Goal: Communication & Community: Participate in discussion

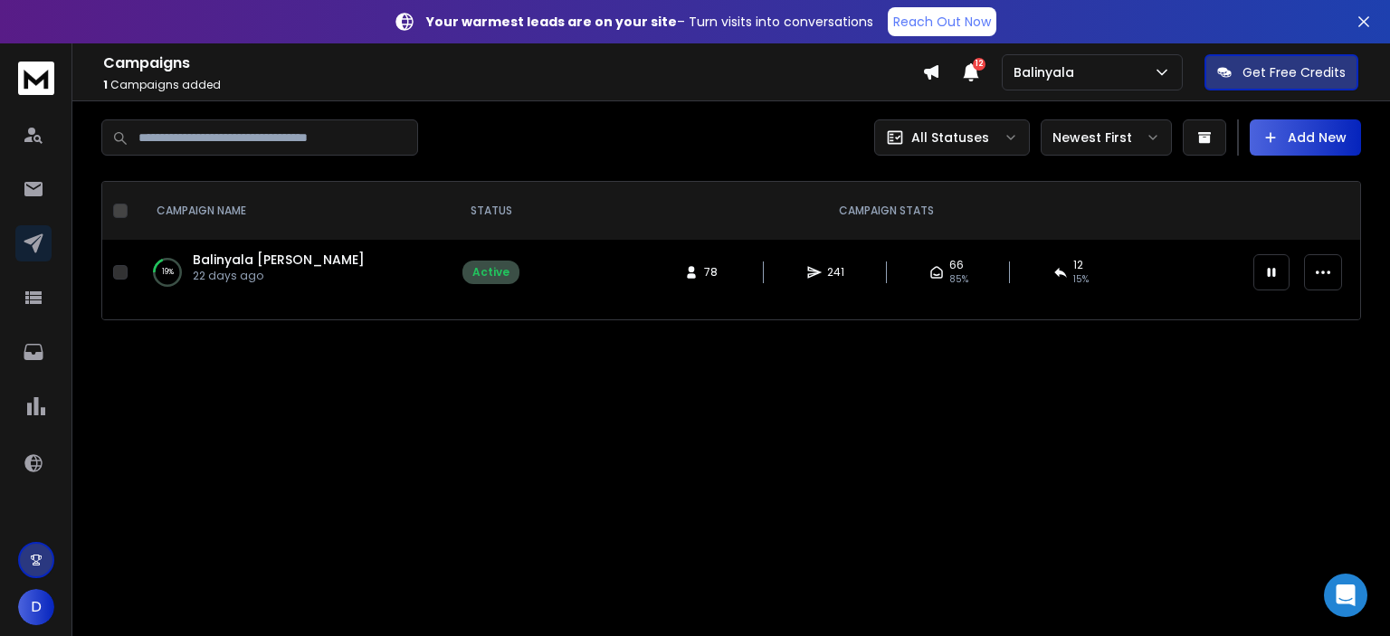
click at [307, 270] on p "22 days ago" at bounding box center [279, 276] width 172 height 14
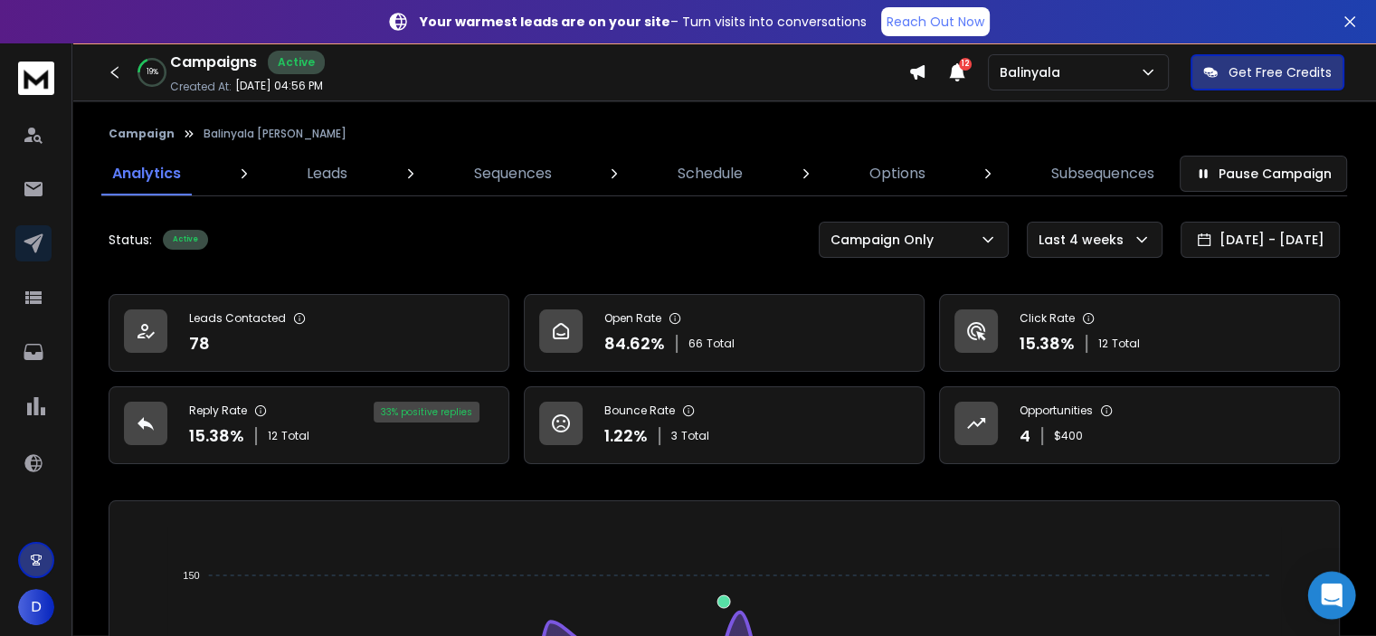
click at [1328, 590] on icon "Open Intercom Messenger" at bounding box center [1331, 596] width 21 height 24
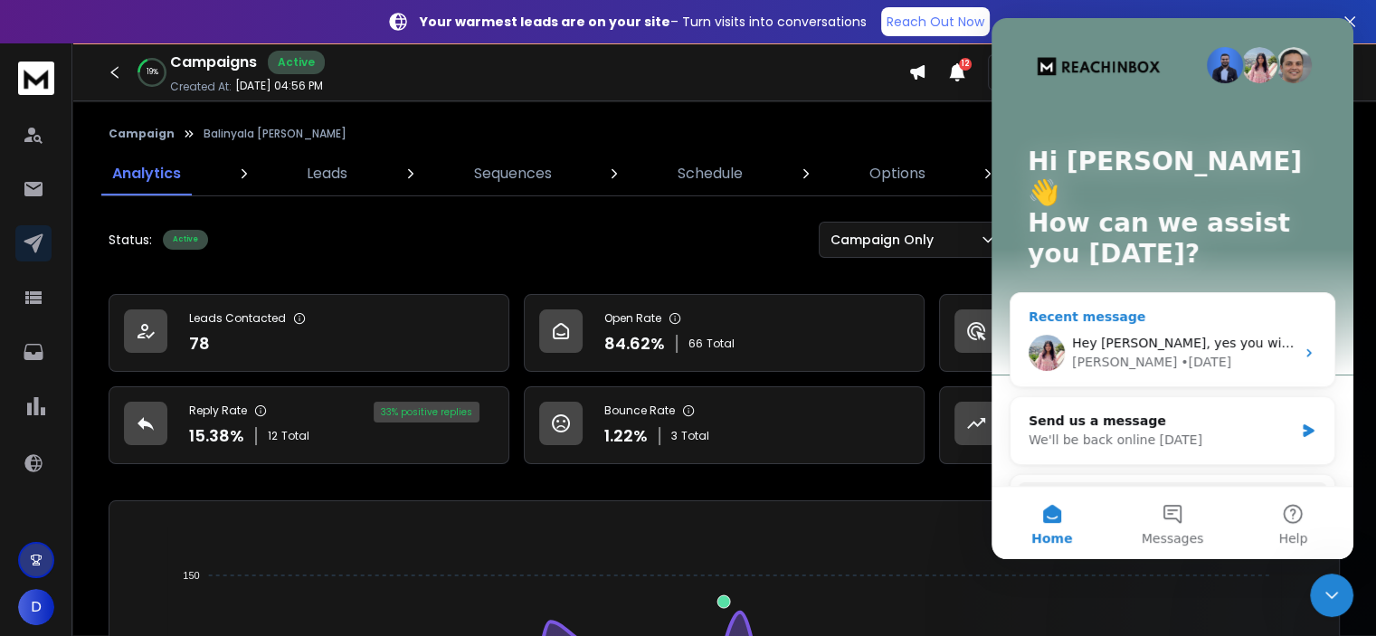
click at [1204, 319] on div "Hey [PERSON_NAME], yes you will have to choose from the variable option as sugg…" at bounding box center [1173, 352] width 324 height 67
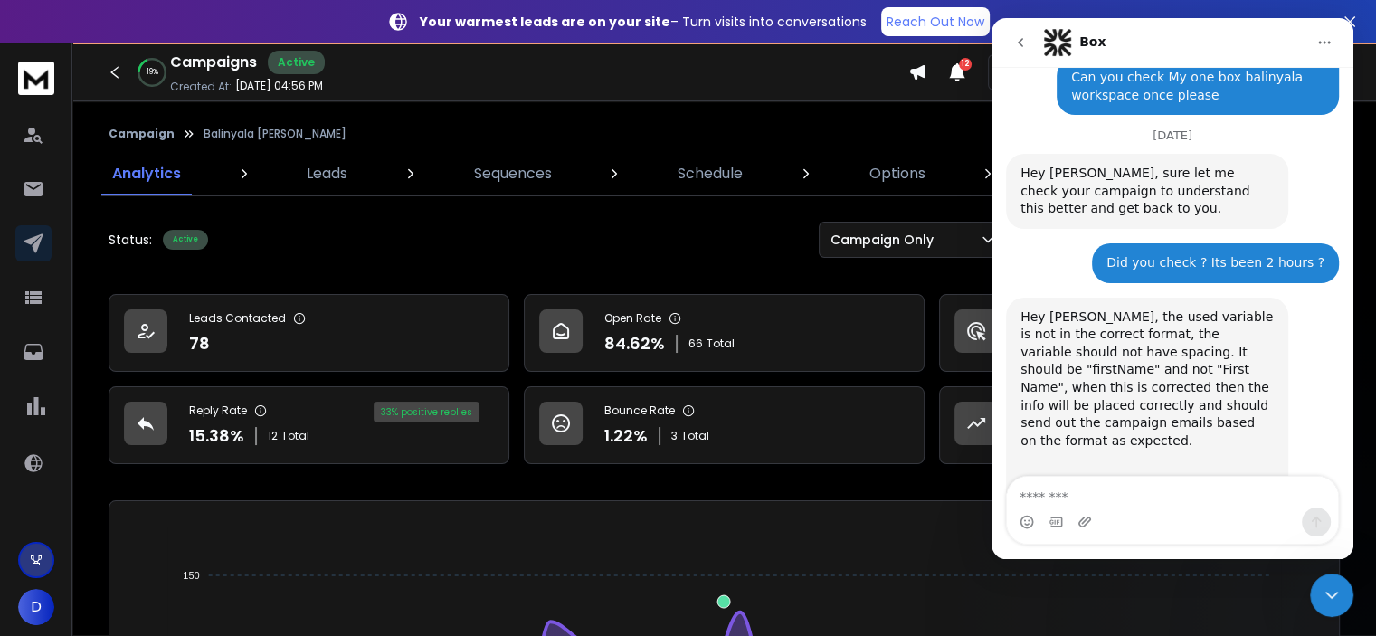
scroll to position [3736, 0]
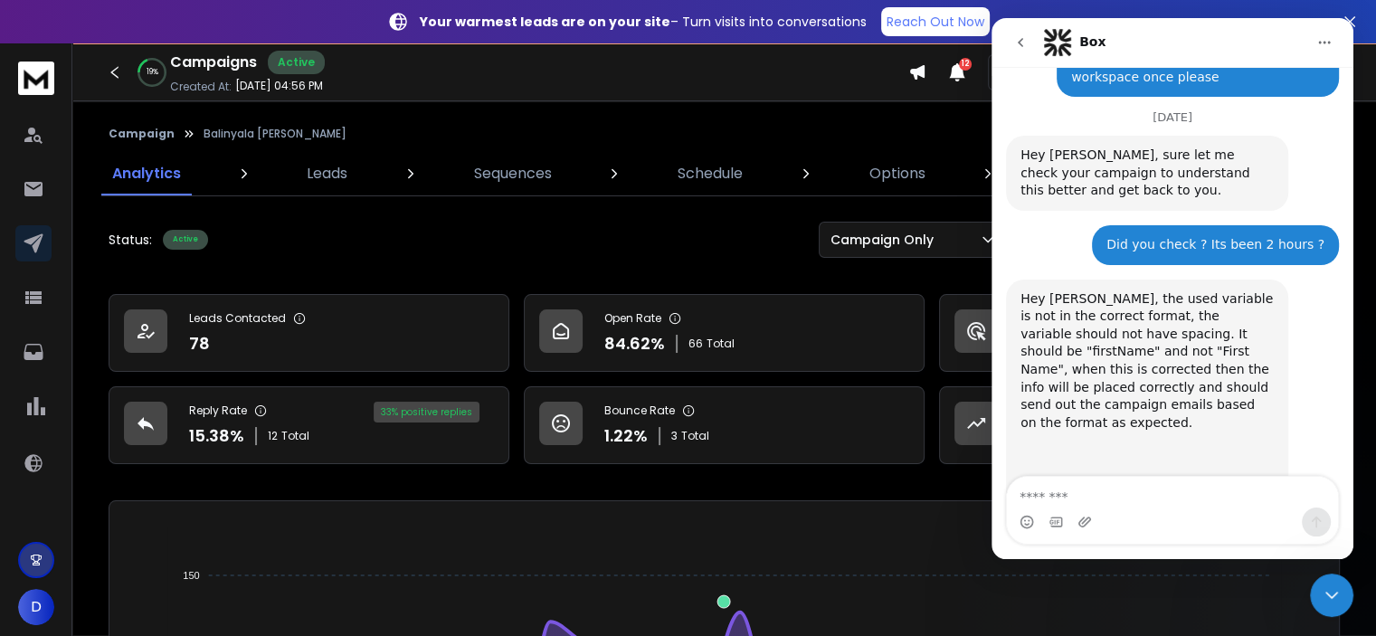
click at [1123, 500] on textarea "Message…" at bounding box center [1172, 492] width 331 height 31
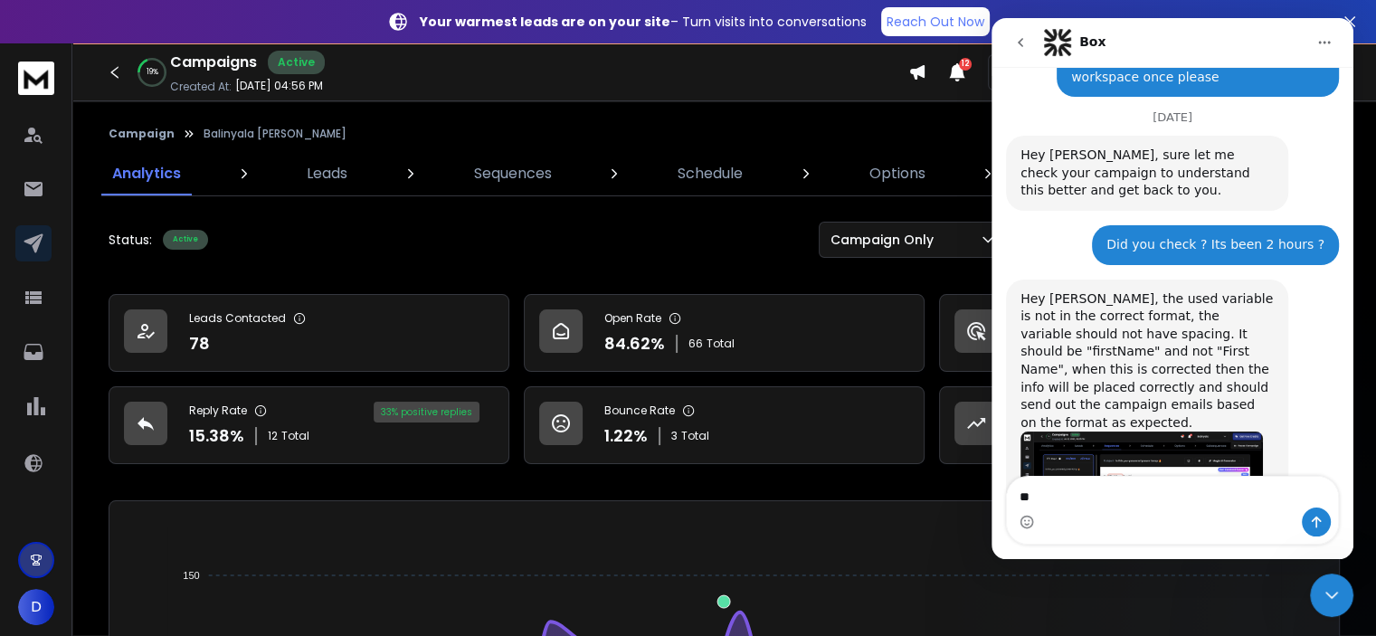
type textarea "*"
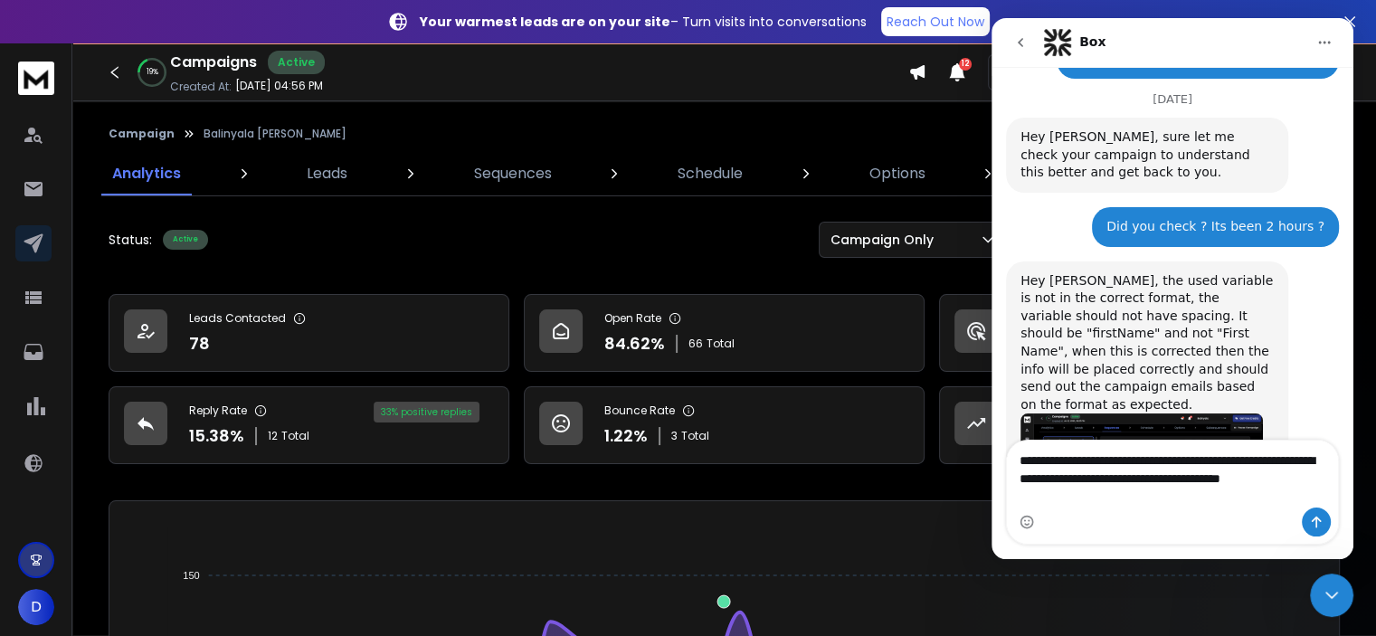
scroll to position [3772, 0]
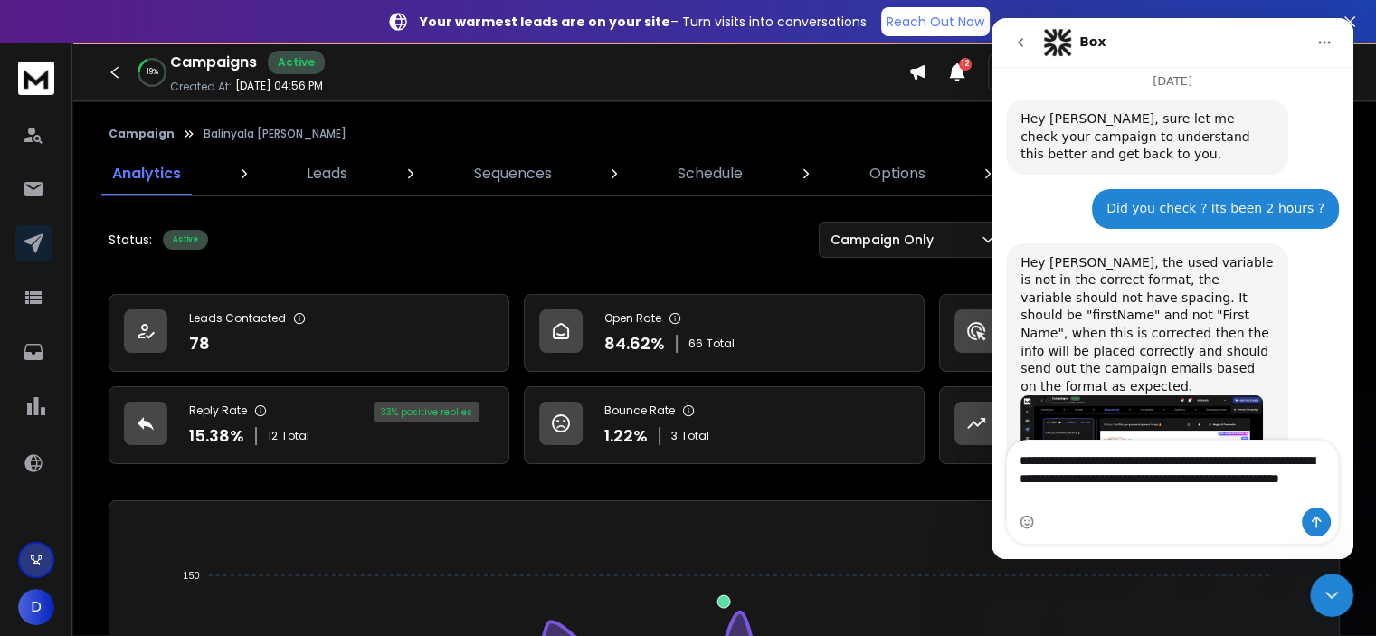
type textarea "**********"
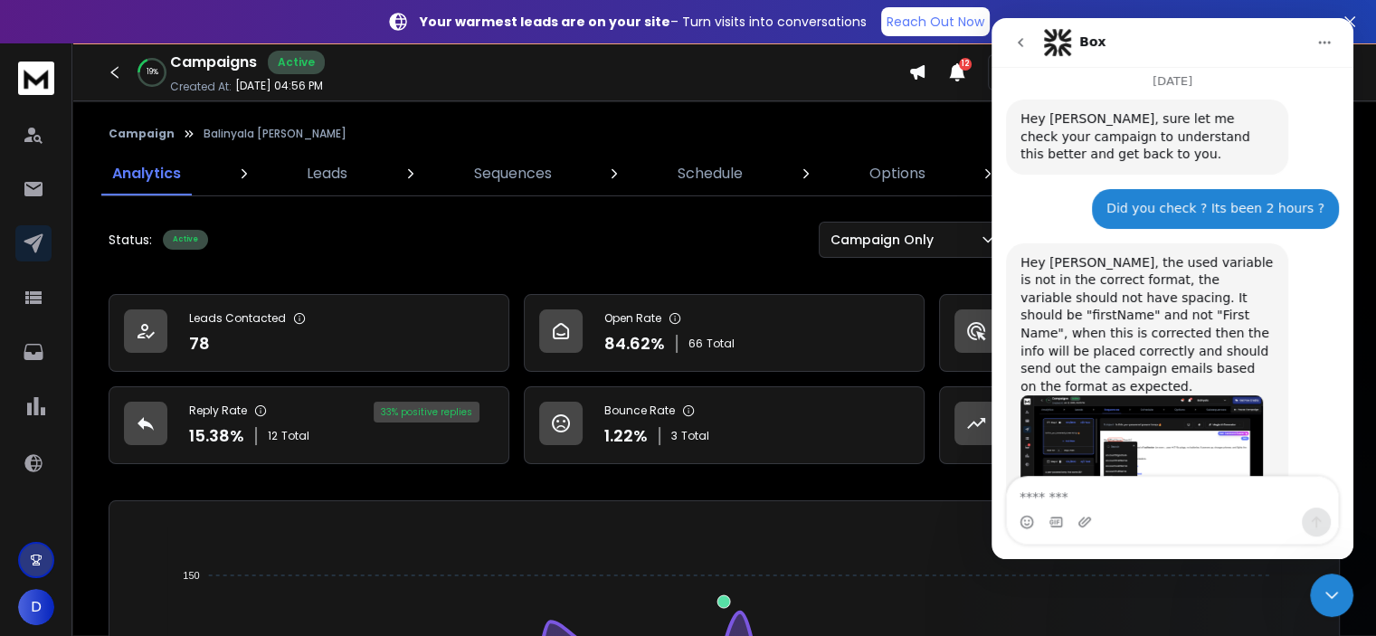
scroll to position [3850, 0]
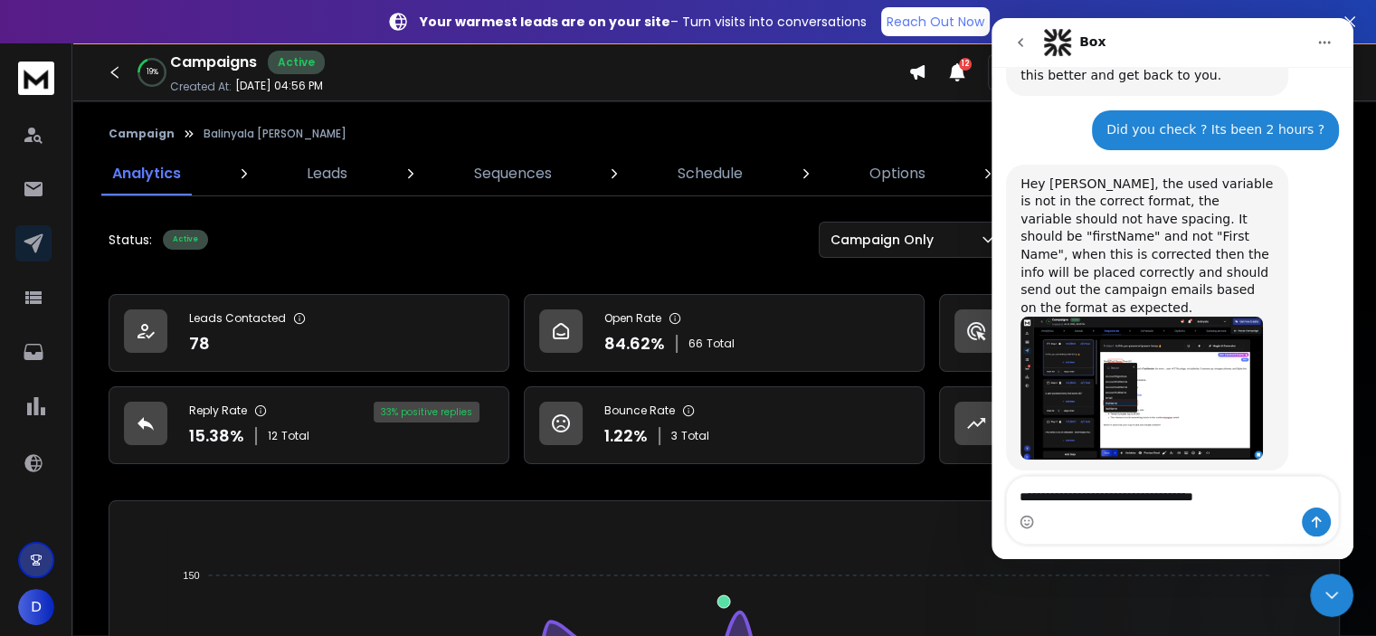
type textarea "**********"
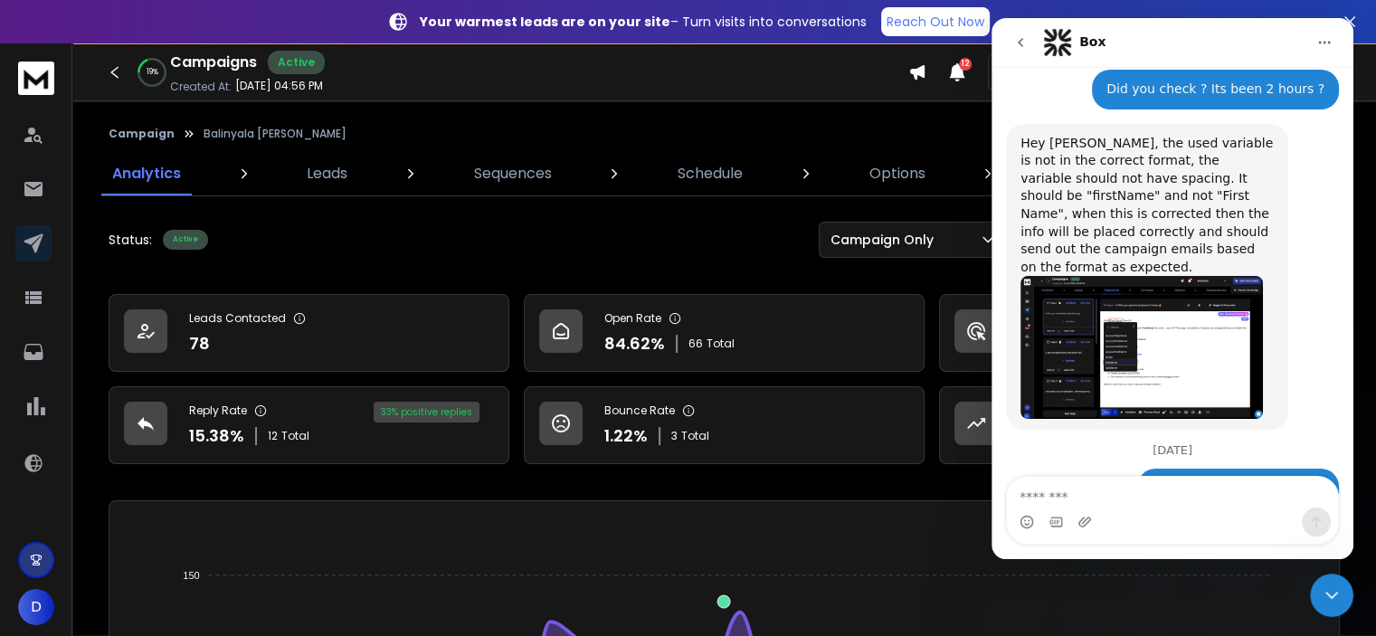
click at [1321, 604] on icon "Close Intercom Messenger" at bounding box center [1332, 596] width 22 height 22
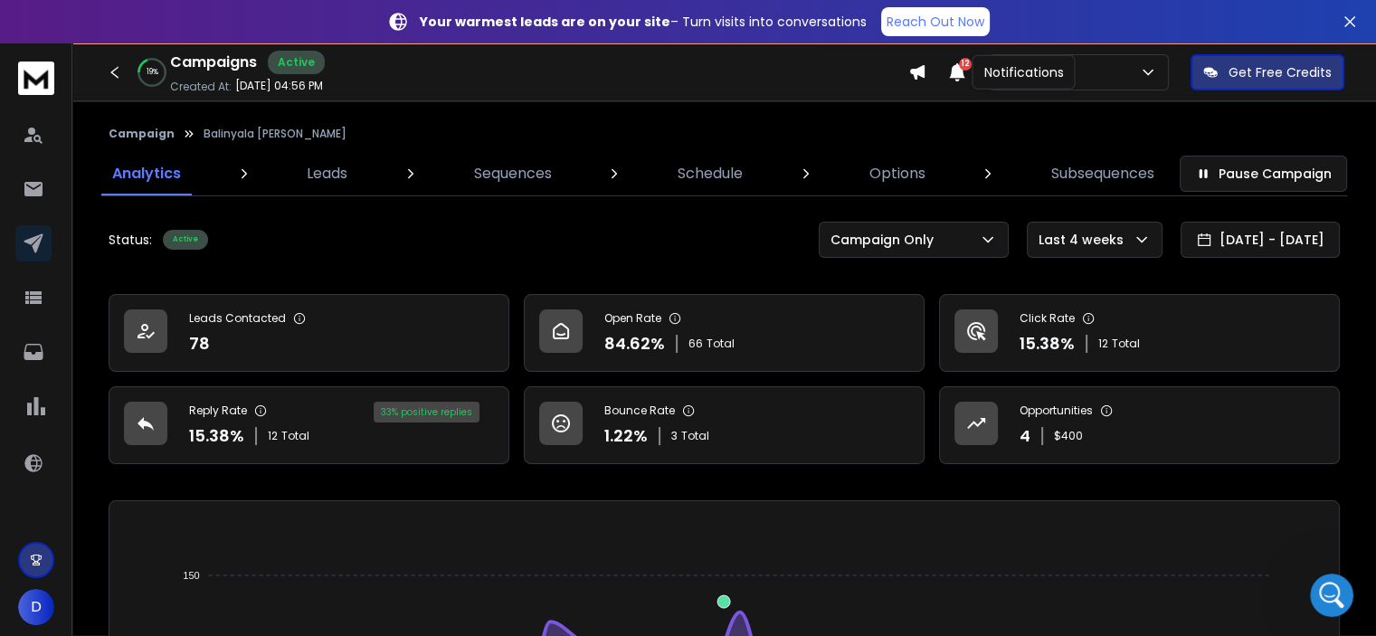
click at [964, 73] on icon at bounding box center [957, 71] width 16 height 18
click at [1329, 584] on icon "Open Intercom Messenger" at bounding box center [1333, 596] width 30 height 30
